Goal: Task Accomplishment & Management: Manage account settings

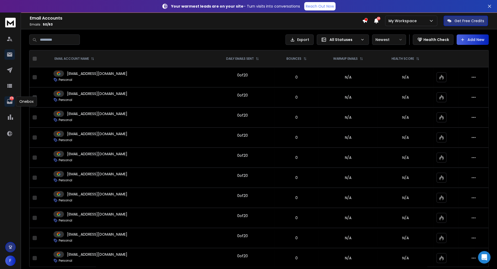
click at [6, 101] on link "378" at bounding box center [9, 101] width 10 height 10
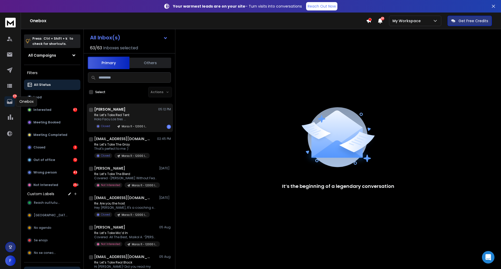
click at [155, 114] on div "Re: Let’s Take Red Tent Hola Facu Los tres …. Closed Marzo 11 - 12000 leads G P…" at bounding box center [132, 121] width 77 height 16
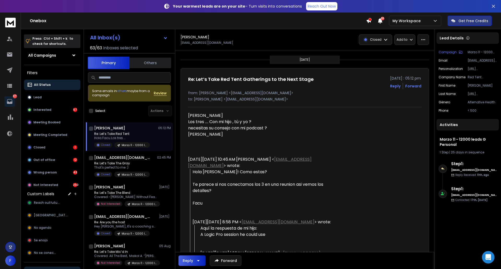
click at [420, 39] on button "button" at bounding box center [422, 39] width 11 height 10
click at [411, 50] on div "Mark as unread" at bounding box center [407, 51] width 35 height 5
click at [190, 258] on div "Reply" at bounding box center [188, 260] width 10 height 5
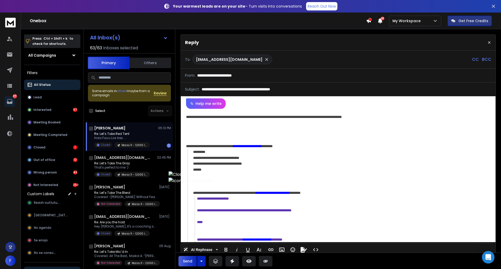
click at [345, 120] on div "**********" at bounding box center [335, 122] width 299 height 17
click at [343, 116] on div "**********" at bounding box center [335, 122] width 299 height 17
click at [278, 117] on div "**********" at bounding box center [335, 122] width 299 height 17
click at [279, 117] on div "**********" at bounding box center [335, 122] width 299 height 17
click at [287, 124] on div "**********" at bounding box center [335, 122] width 299 height 17
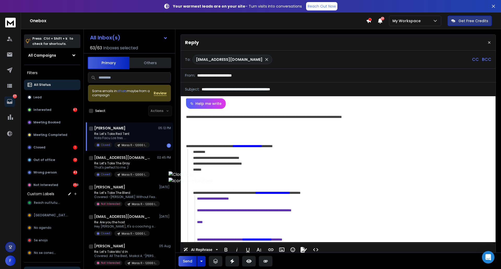
click at [287, 129] on div "**********" at bounding box center [335, 122] width 299 height 17
click at [284, 139] on div at bounding box center [338, 140] width 304 height 6
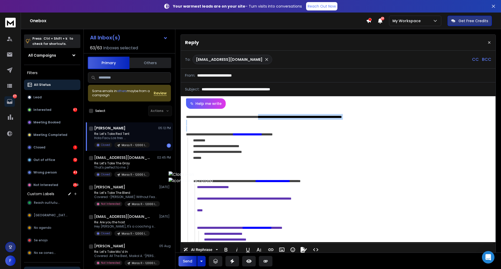
drag, startPoint x: 279, startPoint y: 116, endPoint x: 408, endPoint y: 130, distance: 129.9
click at [408, 130] on div "**********" at bounding box center [338, 175] width 315 height 133
click at [408, 127] on div at bounding box center [338, 129] width 304 height 6
click at [276, 117] on div "**********" at bounding box center [335, 117] width 299 height 6
click at [344, 125] on div at bounding box center [338, 123] width 304 height 6
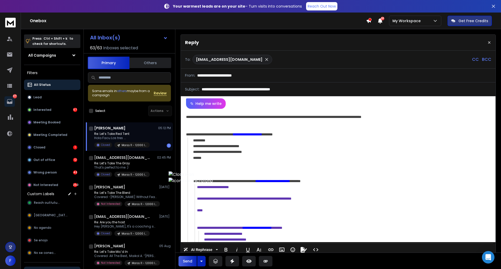
click at [345, 128] on div at bounding box center [338, 129] width 304 height 6
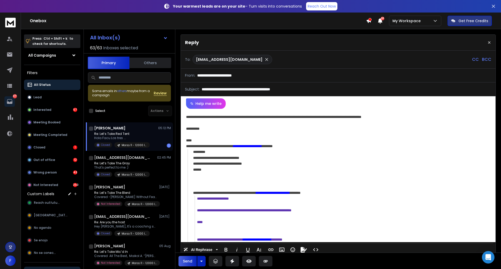
click at [190, 264] on button "Send" at bounding box center [187, 261] width 18 height 10
click at [190, 264] on div "Send" at bounding box center [195, 261] width 34 height 10
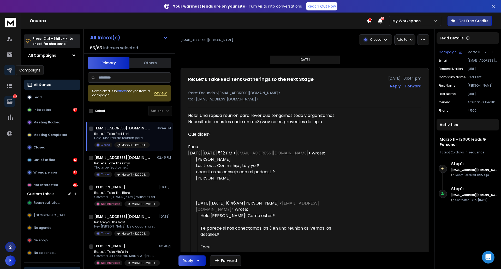
click at [8, 71] on icon at bounding box center [10, 70] width 6 height 6
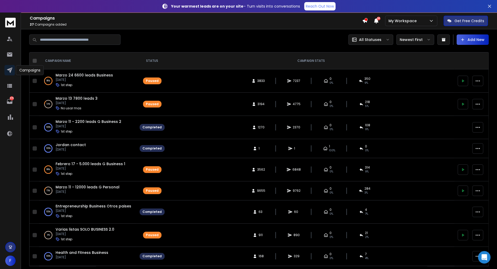
click at [200, 98] on td "3194 4775 0 0% 218 5 %" at bounding box center [311, 104] width 287 height 23
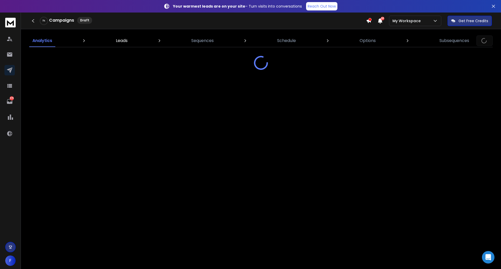
click at [124, 41] on p "Leads" at bounding box center [122, 41] width 12 height 6
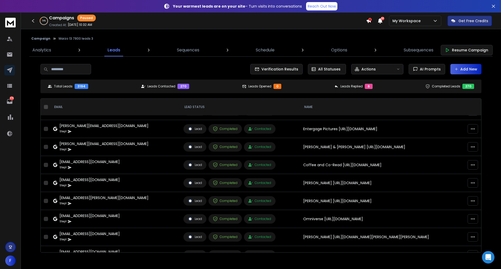
scroll to position [3453, 0]
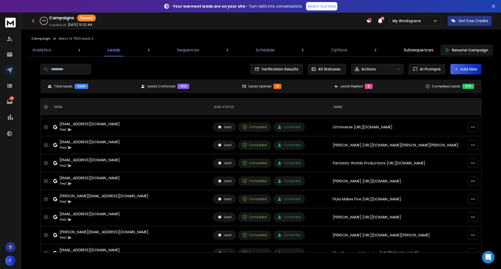
click at [408, 45] on link "Subsequences" at bounding box center [418, 50] width 36 height 13
click at [342, 49] on p "Options" at bounding box center [339, 50] width 16 height 6
click at [338, 48] on p "Options" at bounding box center [339, 50] width 16 height 6
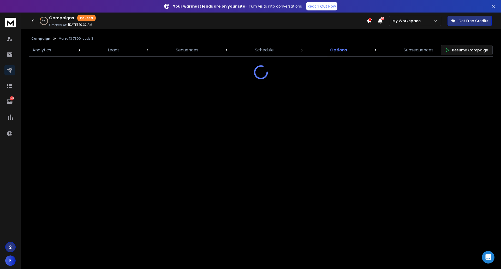
select select "*"
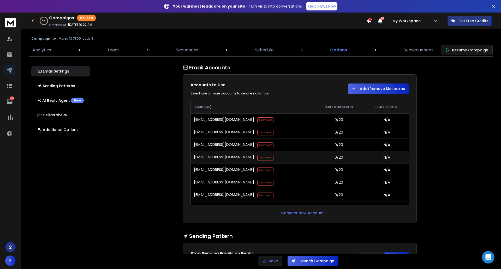
click at [270, 157] on span "Disconnected" at bounding box center [265, 157] width 16 height 5
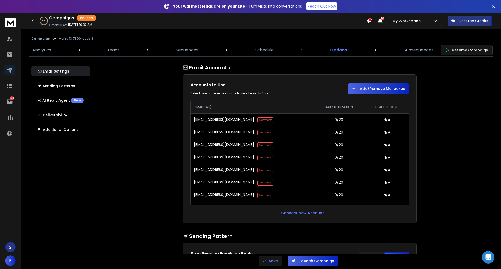
drag, startPoint x: 406, startPoint y: 119, endPoint x: 407, endPoint y: 123, distance: 4.2
click at [407, 123] on div "Accounts to Use Select one or more accounts to send emails from Add/Remove Mail…" at bounding box center [300, 148] width 234 height 149
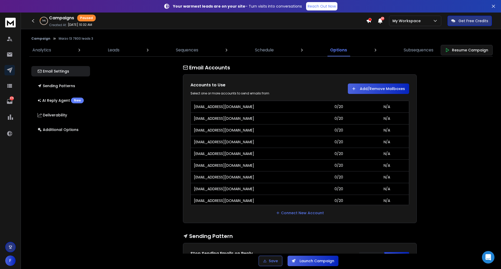
scroll to position [441, 0]
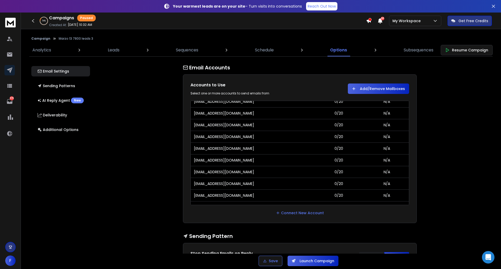
click at [375, 92] on button "Add/Remove Mailboxes" at bounding box center [378, 88] width 61 height 10
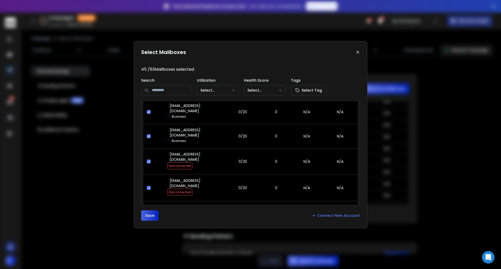
scroll to position [235, 0]
click at [359, 51] on icon at bounding box center [358, 52] width 4 height 4
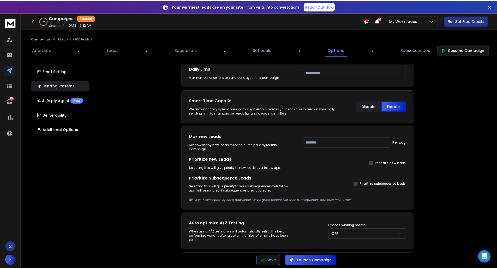
scroll to position [78, 0]
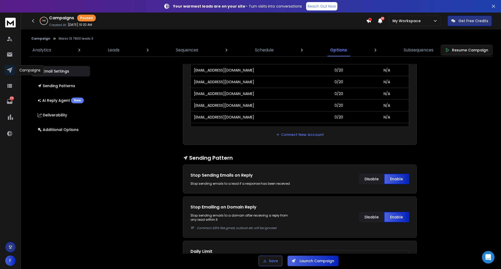
click at [7, 69] on icon at bounding box center [10, 70] width 6 height 6
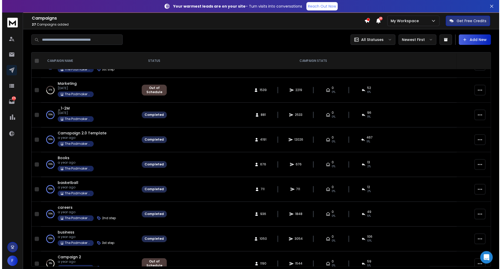
scroll to position [405, 0]
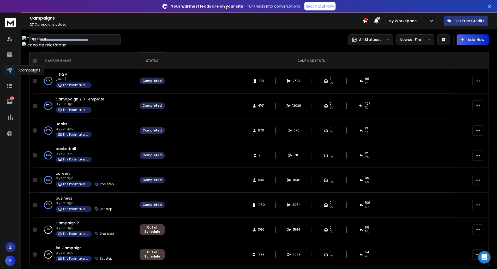
click at [77, 38] on input at bounding box center [74, 39] width 91 height 10
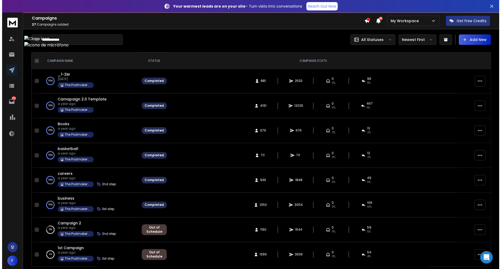
scroll to position [0, 0]
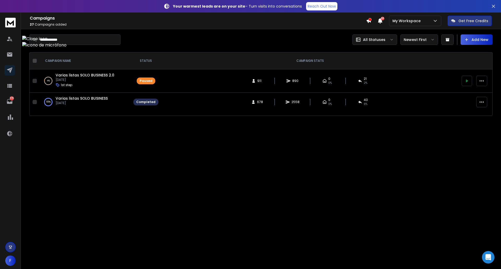
type input "**********"
click at [105, 72] on td "4 % Varias listas SOLO BUSINESS 2.0 [DATE] 1st step" at bounding box center [84, 80] width 91 height 23
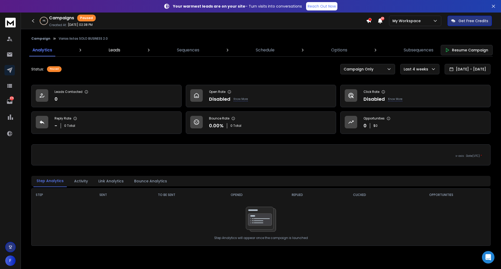
click at [117, 50] on p "Leads" at bounding box center [115, 50] width 12 height 6
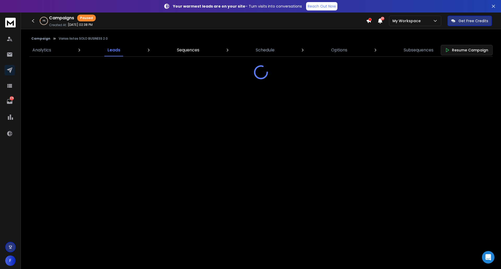
click at [183, 50] on p "Sequences" at bounding box center [188, 50] width 22 height 6
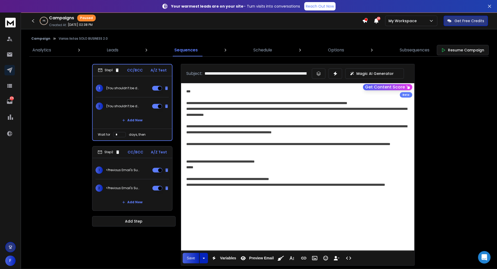
click at [115, 109] on div "2 {You shouldn’t be doing this yourself|No need to do this alone|This isn’t som…" at bounding box center [118, 106] width 44 height 7
click at [118, 179] on div "2 <Previous Email's Subject>" at bounding box center [132, 188] width 74 height 18
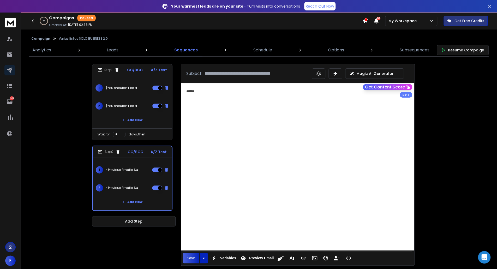
click at [116, 113] on div "2 {You shouldn’t be doing this yourself|No need to do this alone|This isn’t som…" at bounding box center [132, 106] width 74 height 18
type input "**********"
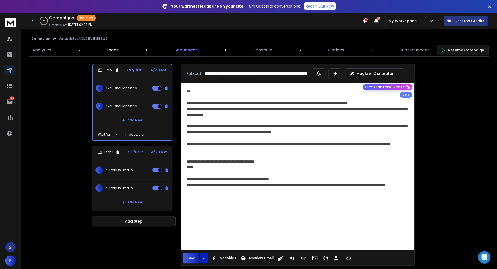
click at [107, 54] on link "Leads" at bounding box center [113, 50] width 18 height 13
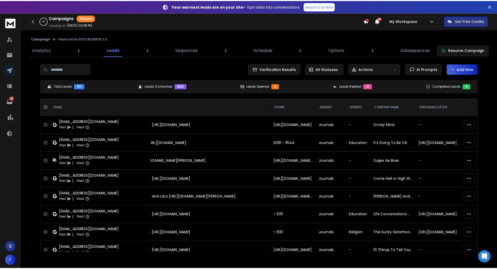
scroll to position [1662, 241]
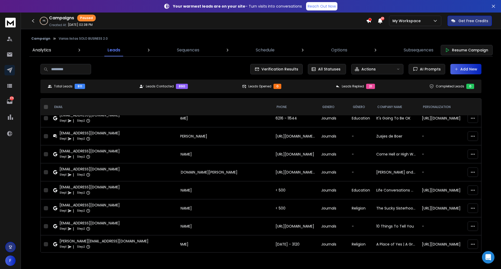
click at [46, 51] on p "Analytics" at bounding box center [41, 50] width 19 height 6
click at [32, 52] on p "Analytics" at bounding box center [41, 50] width 19 height 6
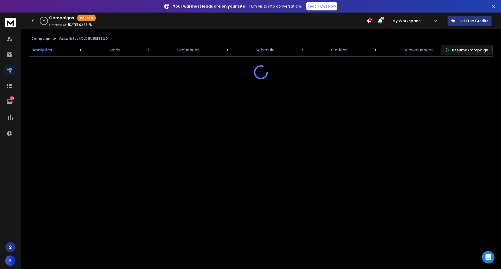
drag, startPoint x: 116, startPoint y: 50, endPoint x: 16, endPoint y: 64, distance: 101.2
click at [116, 50] on p "Leads" at bounding box center [115, 50] width 12 height 6
click at [8, 70] on icon at bounding box center [10, 70] width 6 height 6
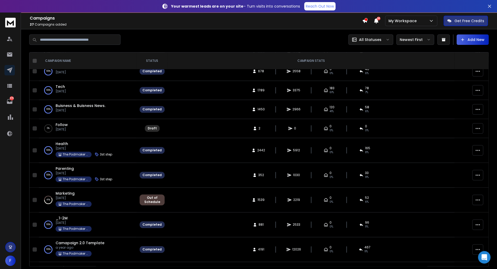
scroll to position [270, 0]
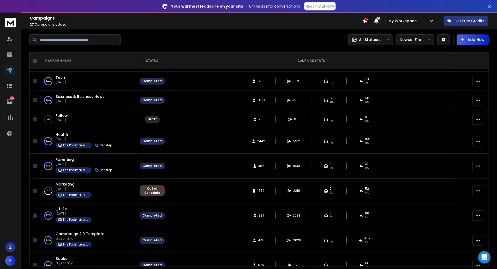
click at [68, 118] on p "[DATE]" at bounding box center [62, 120] width 12 height 4
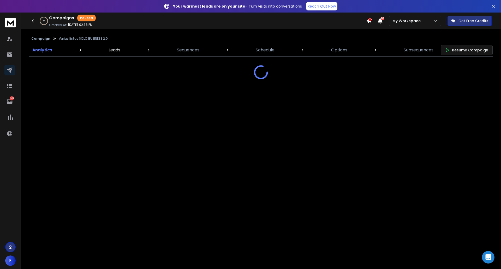
click at [117, 50] on p "Leads" at bounding box center [115, 50] width 12 height 6
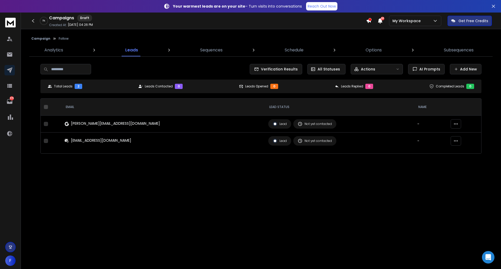
click at [33, 22] on icon at bounding box center [33, 21] width 5 height 5
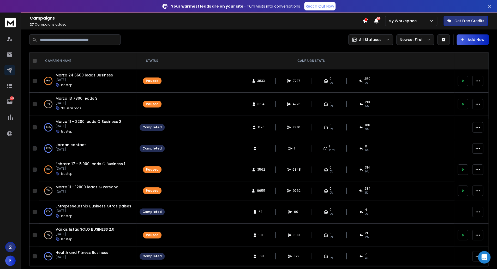
click at [34, 80] on button "button" at bounding box center [35, 81] width 4 height 4
click at [34, 104] on button "button" at bounding box center [35, 104] width 4 height 4
click at [422, 41] on button "Actions" at bounding box center [416, 39] width 35 height 10
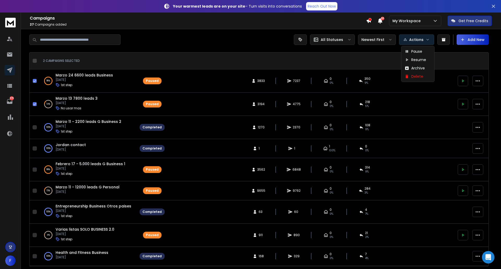
click at [420, 39] on button "Actions" at bounding box center [416, 39] width 35 height 10
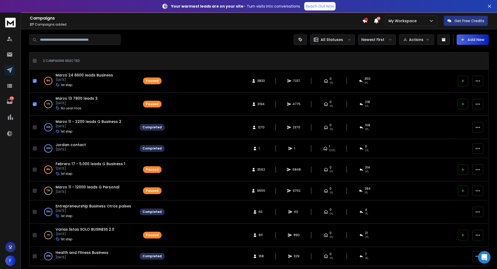
drag, startPoint x: 34, startPoint y: 81, endPoint x: 34, endPoint y: 86, distance: 4.7
click at [34, 82] on button "button" at bounding box center [35, 81] width 4 height 4
click at [34, 98] on td at bounding box center [33, 104] width 9 height 23
drag, startPoint x: 34, startPoint y: 103, endPoint x: 34, endPoint y: 106, distance: 3.4
click at [34, 103] on button "button" at bounding box center [35, 104] width 4 height 4
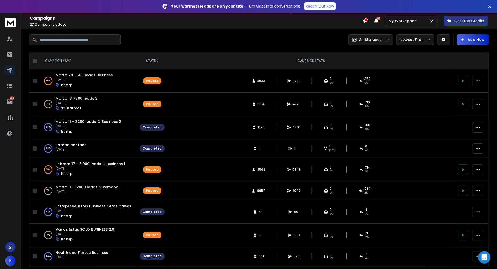
click at [478, 106] on button "button" at bounding box center [477, 104] width 11 height 10
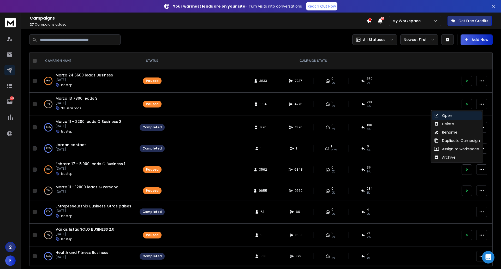
click at [479, 103] on icon "button" at bounding box center [481, 103] width 5 height 5
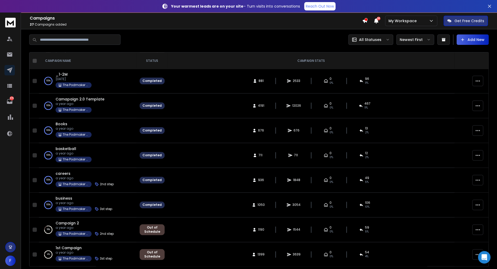
scroll to position [405, 0]
click at [65, 196] on span "business" at bounding box center [64, 198] width 17 height 5
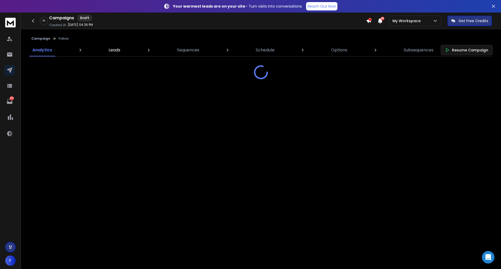
click at [113, 51] on p "Leads" at bounding box center [115, 50] width 12 height 6
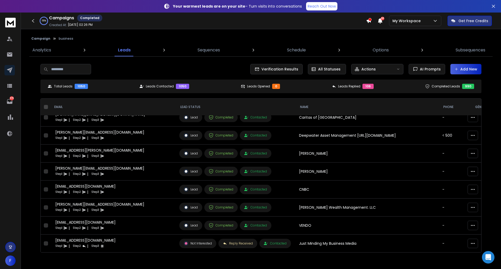
scroll to position [600, 0]
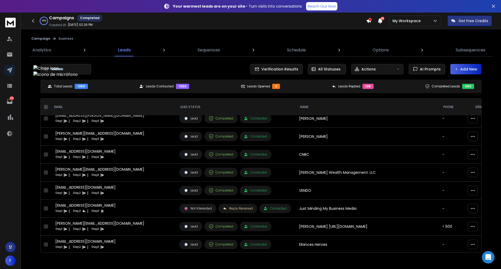
click at [65, 70] on input at bounding box center [65, 69] width 51 height 10
type input "*****"
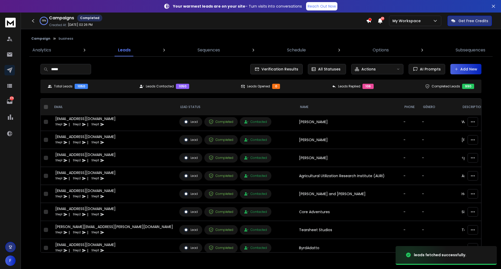
scroll to position [766, 0]
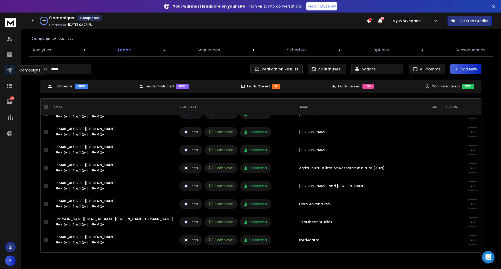
click at [13, 67] on icon at bounding box center [10, 70] width 6 height 6
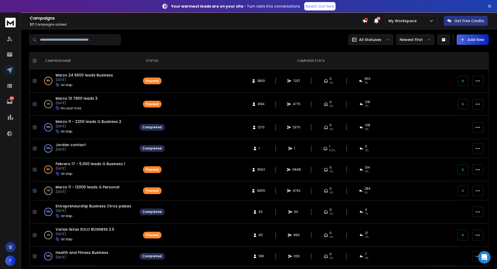
click at [100, 44] on input at bounding box center [74, 39] width 91 height 10
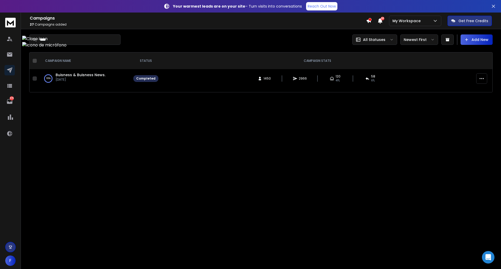
type input "****"
click at [104, 82] on div "Buisness & Buisness News. [DATE]" at bounding box center [81, 78] width 50 height 13
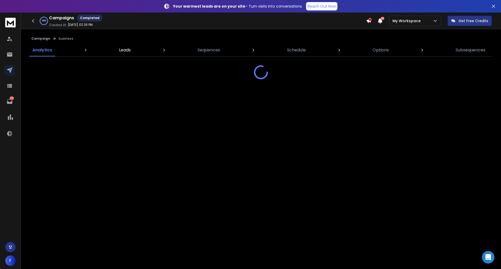
click at [123, 45] on link "Leads" at bounding box center [125, 50] width 18 height 13
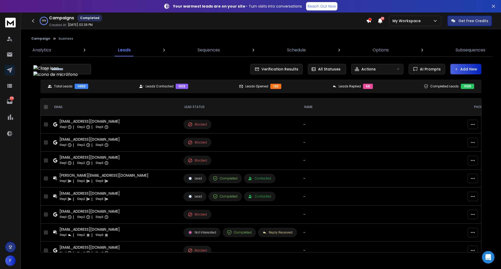
click at [83, 72] on input at bounding box center [65, 69] width 51 height 10
type input "*****"
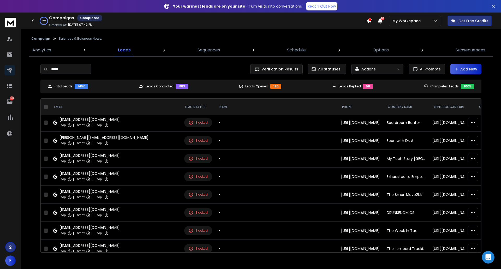
scroll to position [2740, 0]
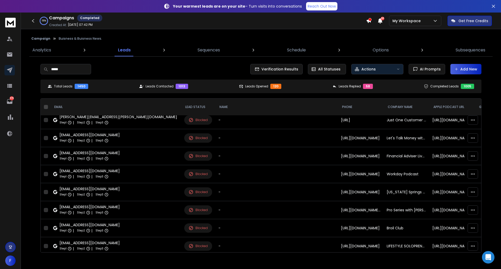
click at [370, 70] on p "Actions" at bounding box center [368, 69] width 14 height 5
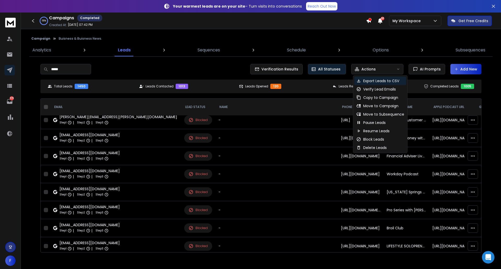
click at [336, 64] on button "All Statuses" at bounding box center [327, 69] width 38 height 10
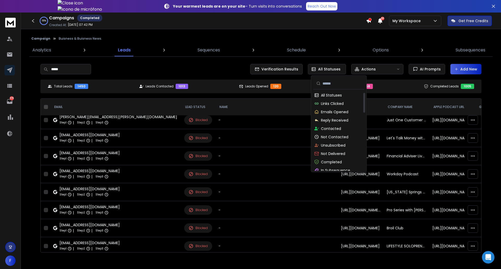
scroll to position [0, 0]
click at [341, 124] on p "Reply Received" at bounding box center [334, 121] width 27 height 5
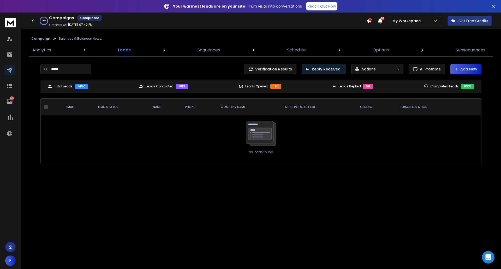
click at [322, 71] on p "Reply Received" at bounding box center [326, 69] width 29 height 5
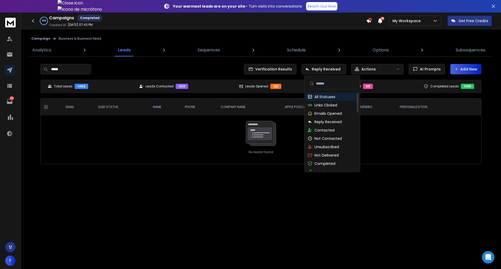
click at [322, 98] on p "All Statuses" at bounding box center [324, 96] width 21 height 5
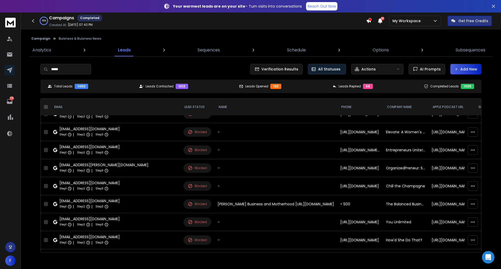
scroll to position [470, 0]
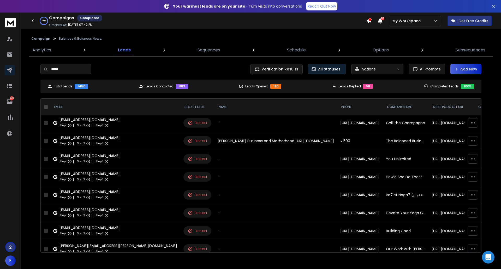
click at [331, 69] on p "All Statuses" at bounding box center [329, 69] width 22 height 5
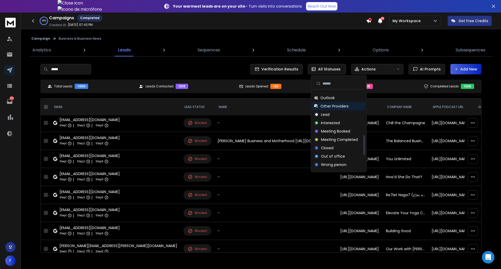
scroll to position [157, 0]
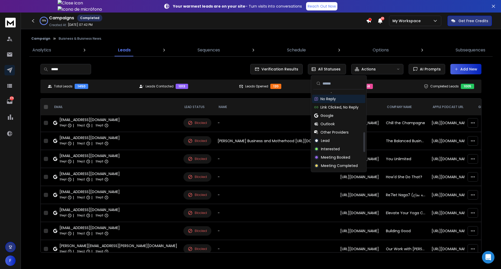
click at [350, 98] on div "No Reply" at bounding box center [338, 99] width 53 height 8
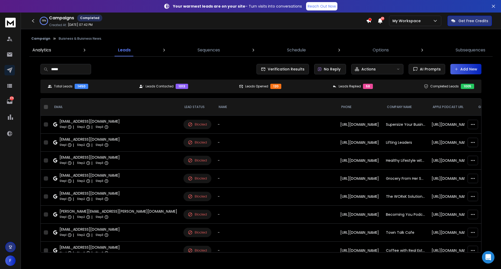
click at [44, 49] on p "Analytics" at bounding box center [41, 50] width 19 height 6
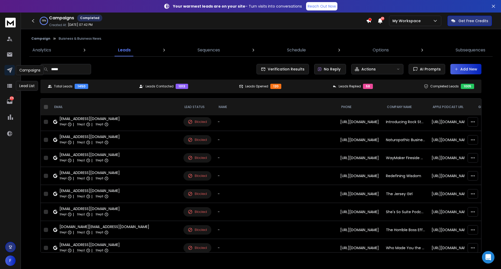
click at [11, 69] on icon at bounding box center [9, 69] width 5 height 5
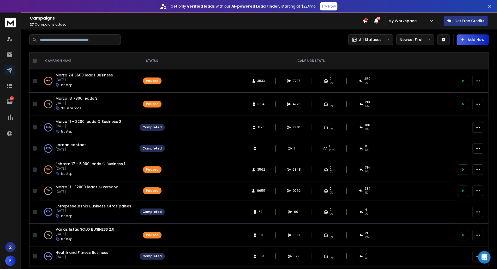
click at [35, 82] on button "button" at bounding box center [35, 81] width 4 height 4
drag, startPoint x: 112, startPoint y: 75, endPoint x: 53, endPoint y: 75, distance: 59.5
click at [53, 75] on div "96 % Marzo 24 6600 leads Business [DATE] 1st step" at bounding box center [87, 81] width 87 height 17
click at [80, 76] on span "Marzo 24 6600 leads Business" at bounding box center [84, 75] width 57 height 5
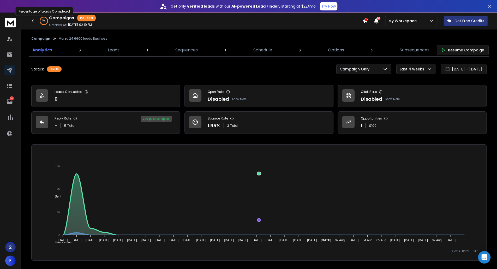
click at [28, 20] on div "96 % Campaigns Paused Created At: [DATE] 02:19 PM 50 My Workspace Get Free Cred…" at bounding box center [248, 21] width 497 height 17
click at [32, 21] on icon at bounding box center [33, 21] width 5 height 5
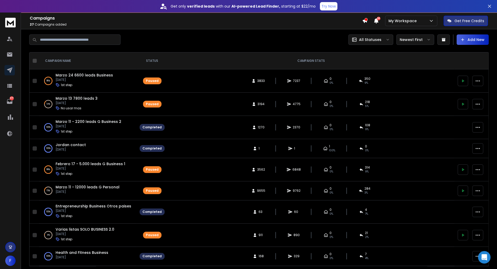
click at [87, 74] on span "Marzo 24 6600 leads Business" at bounding box center [84, 75] width 57 height 5
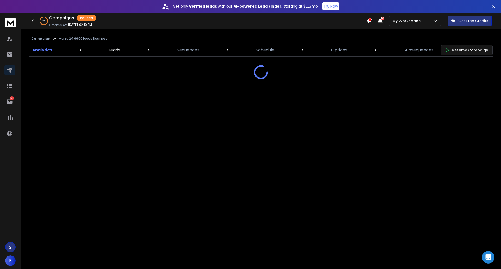
click at [118, 51] on p "Leads" at bounding box center [115, 50] width 12 height 6
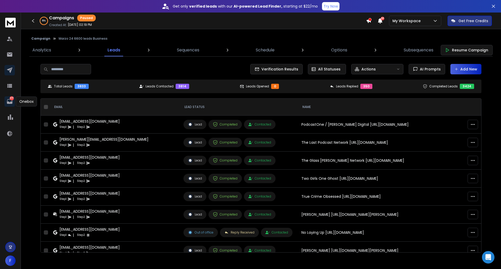
click at [7, 100] on icon at bounding box center [9, 101] width 5 height 5
click at [9, 103] on icon at bounding box center [9, 101] width 5 height 5
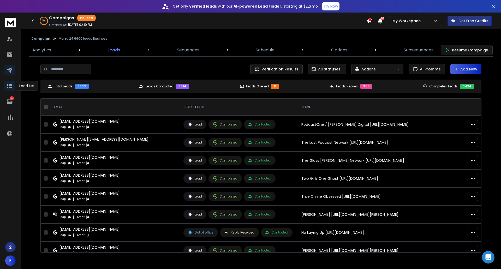
click at [10, 86] on icon at bounding box center [10, 86] width 6 height 6
click at [10, 102] on icon at bounding box center [9, 101] width 5 height 5
